Goal: Information Seeking & Learning: Check status

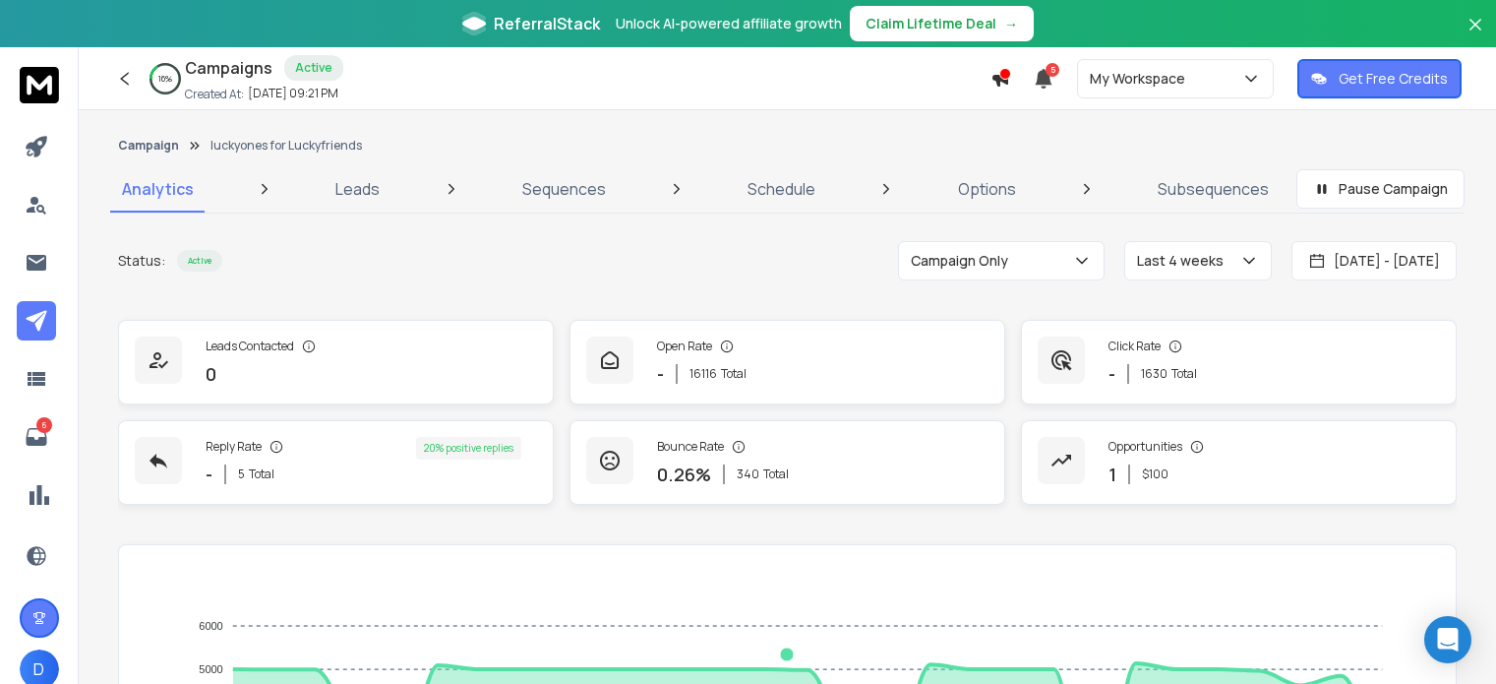
scroll to position [592, 0]
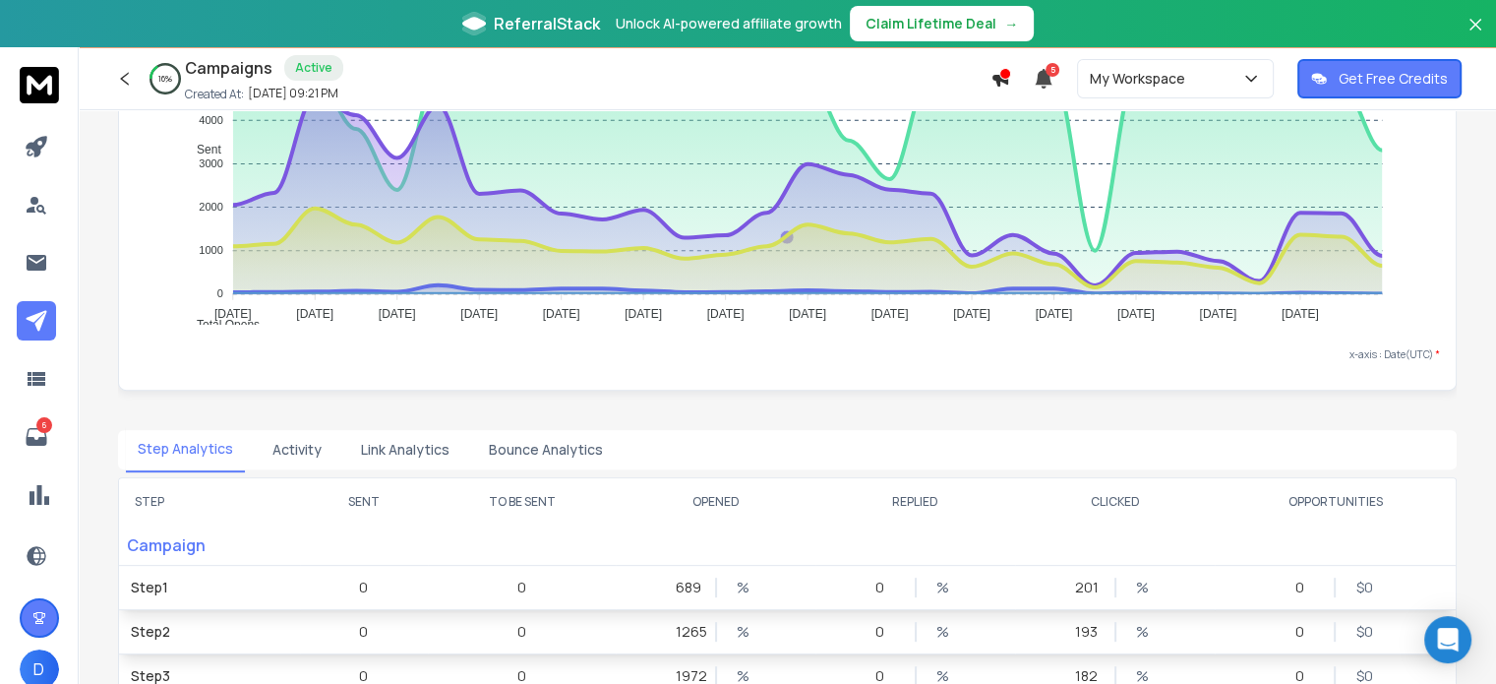
click at [191, 442] on button "Step Analytics" at bounding box center [185, 449] width 119 height 45
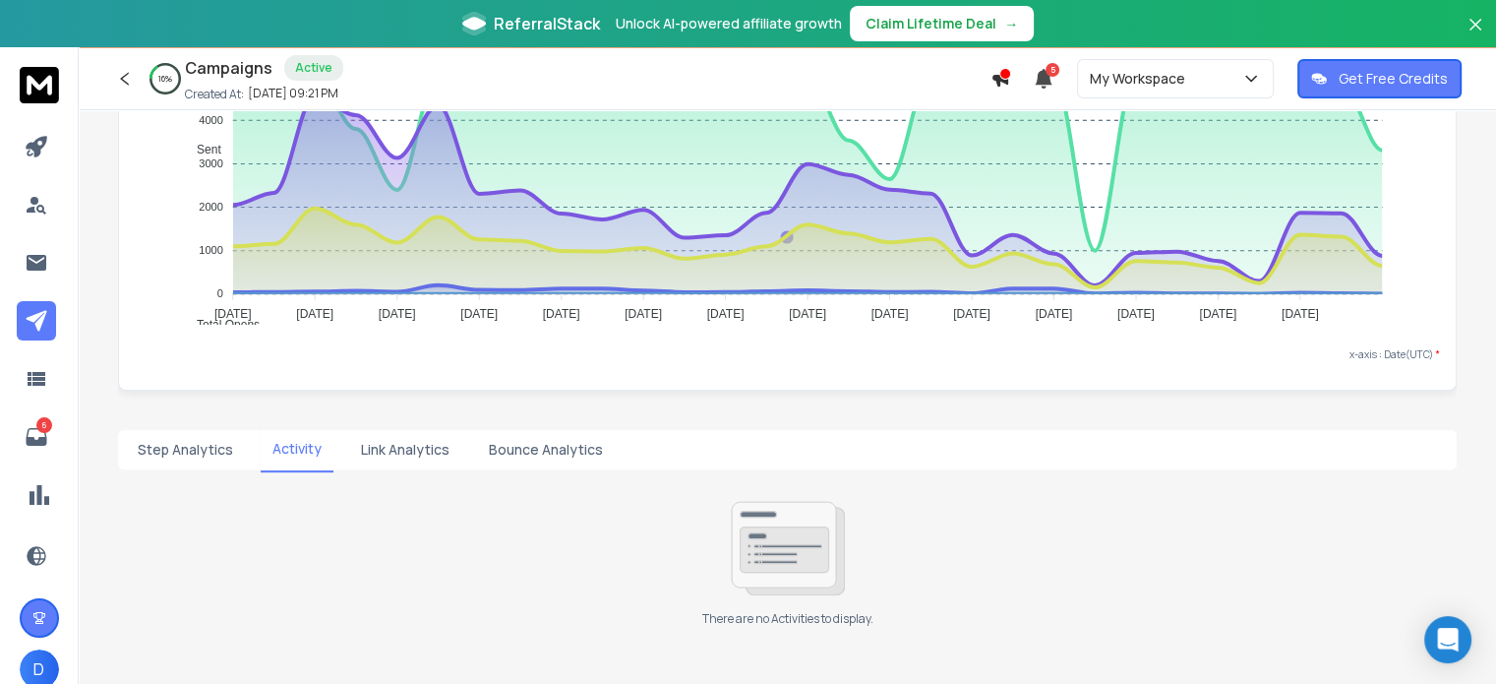
click at [292, 445] on button "Activity" at bounding box center [297, 449] width 73 height 45
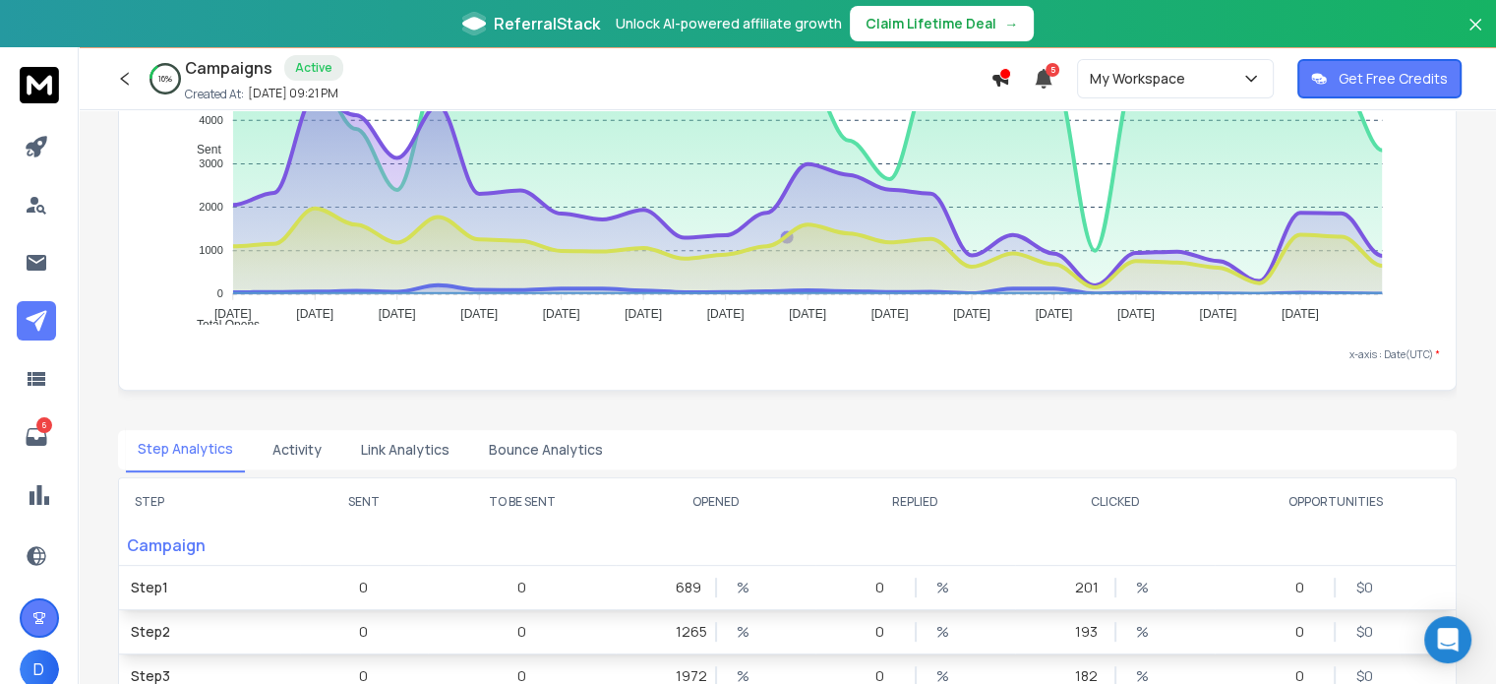
click at [201, 437] on button "Step Analytics" at bounding box center [185, 449] width 119 height 45
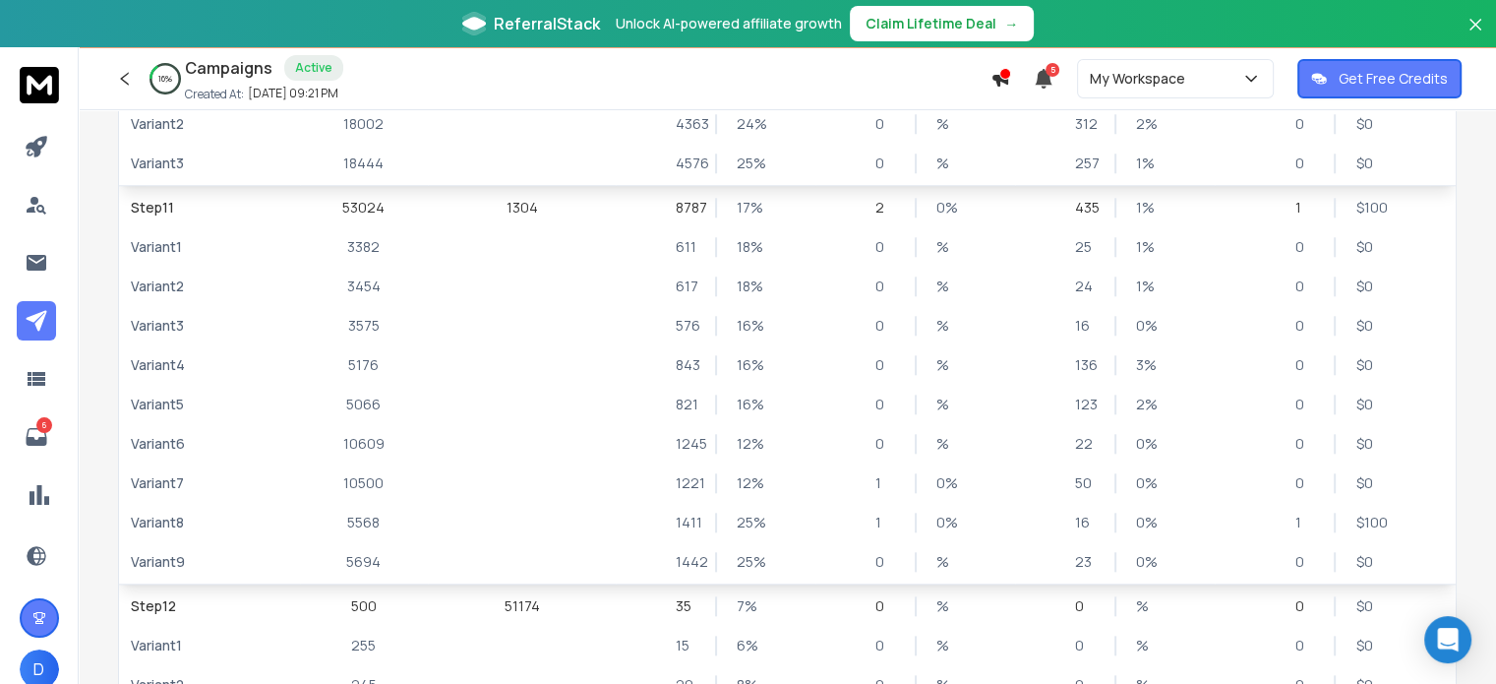
scroll to position [1980, 0]
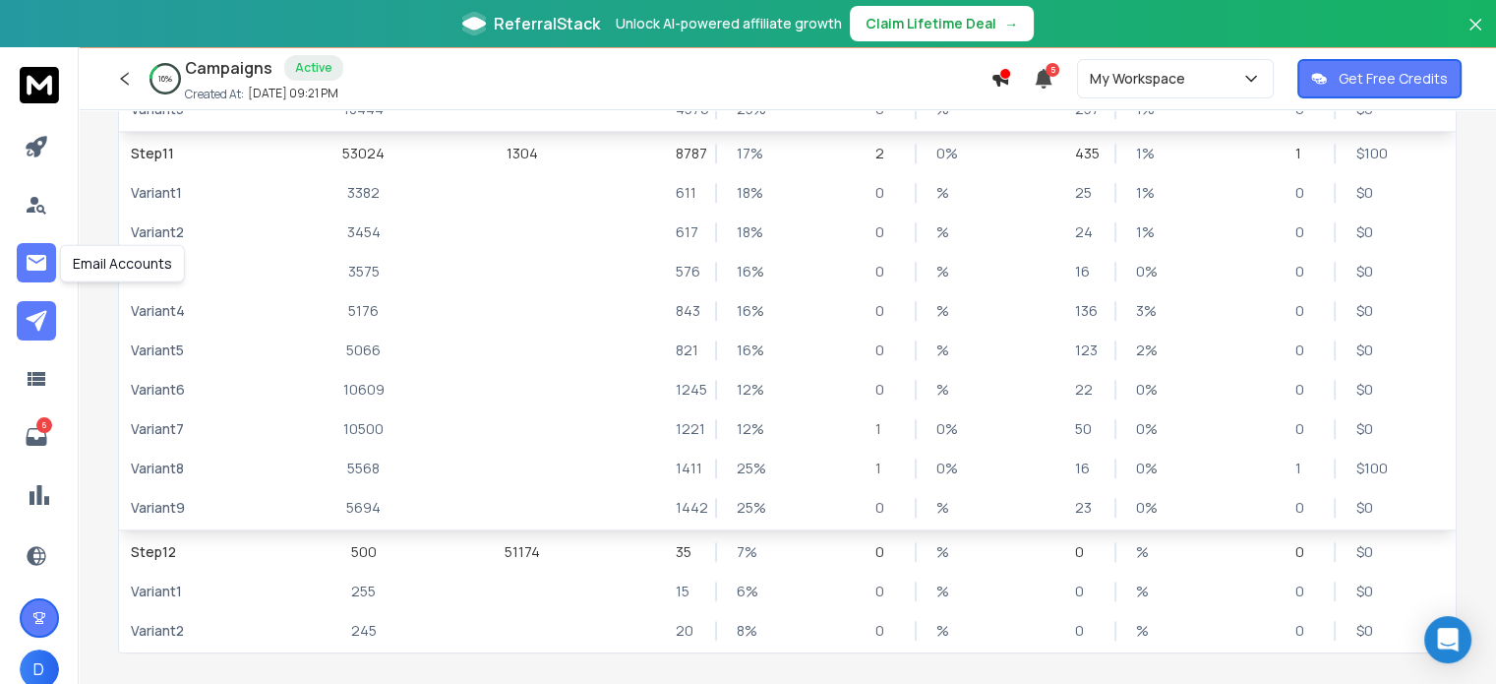
click at [47, 271] on icon at bounding box center [37, 263] width 24 height 24
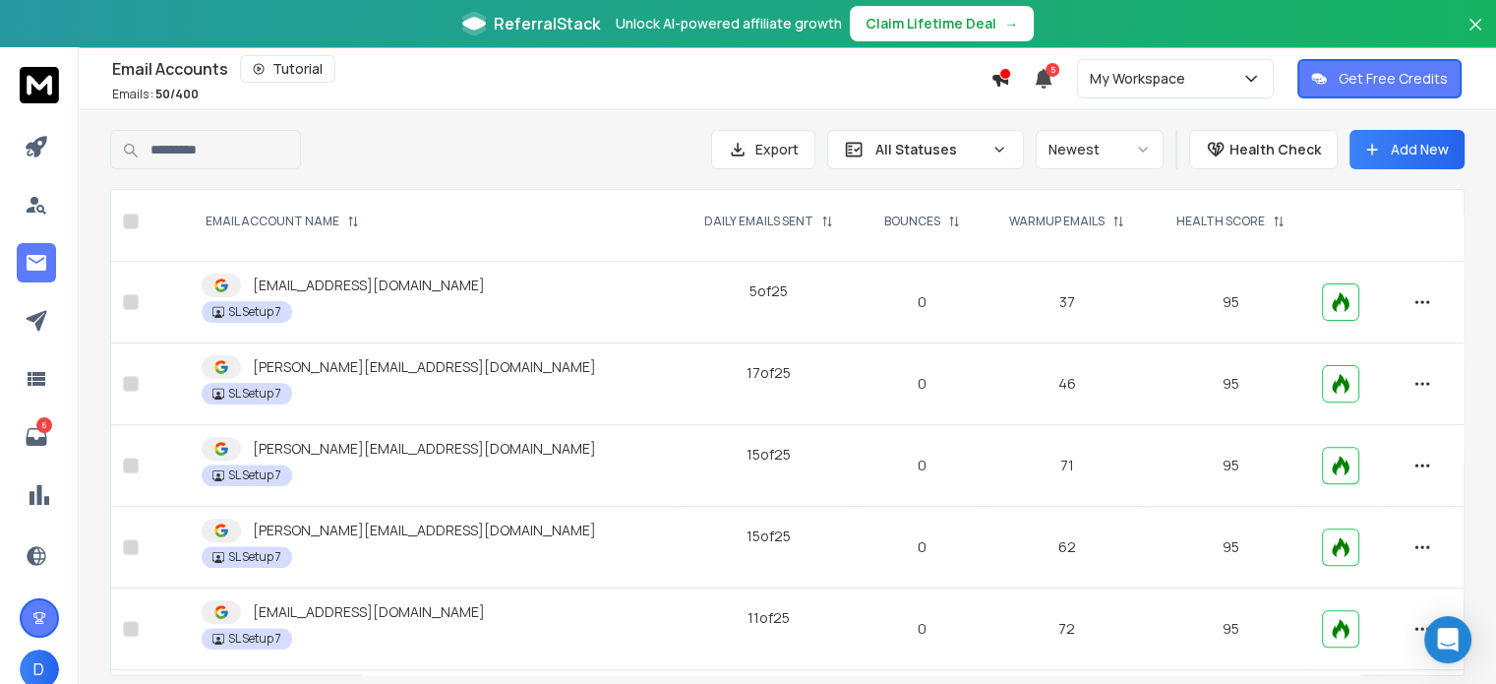
scroll to position [728, 0]
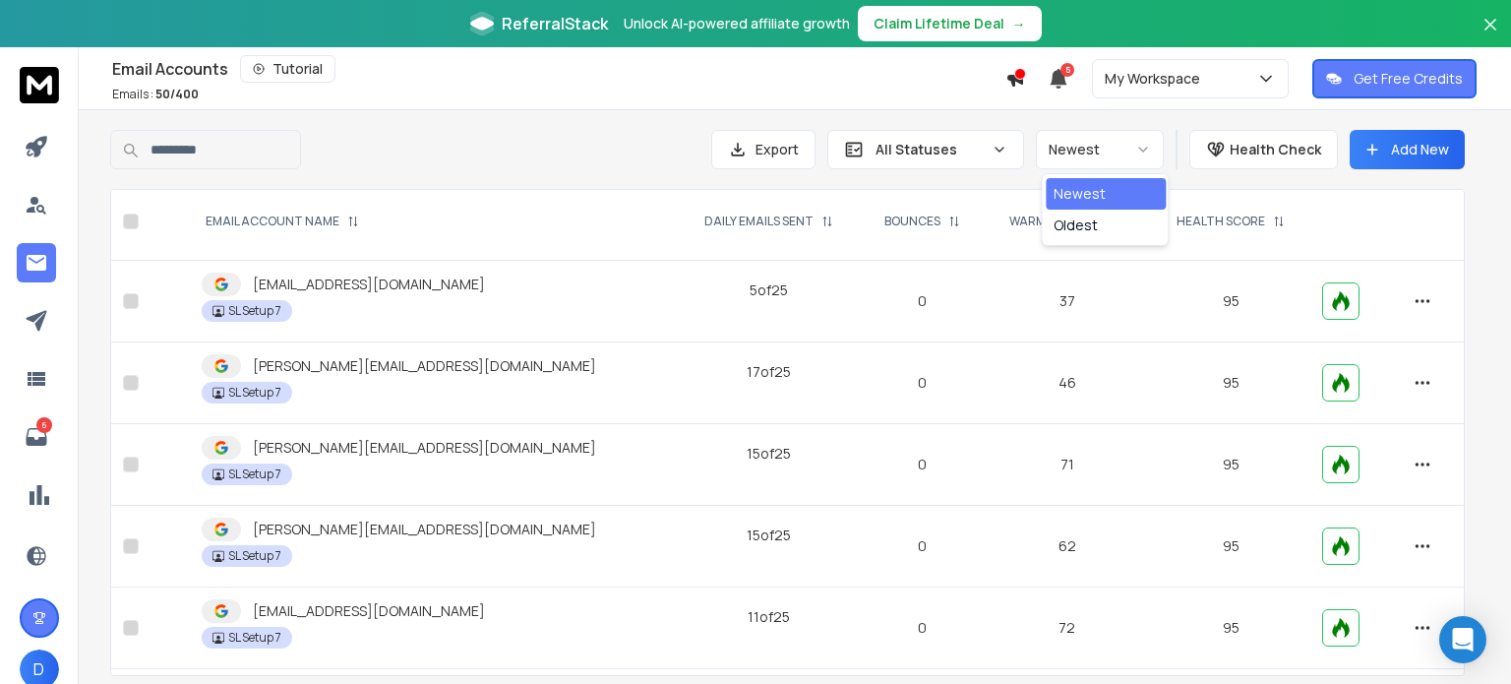
click at [1143, 151] on icon "button" at bounding box center [1143, 150] width 16 height 16
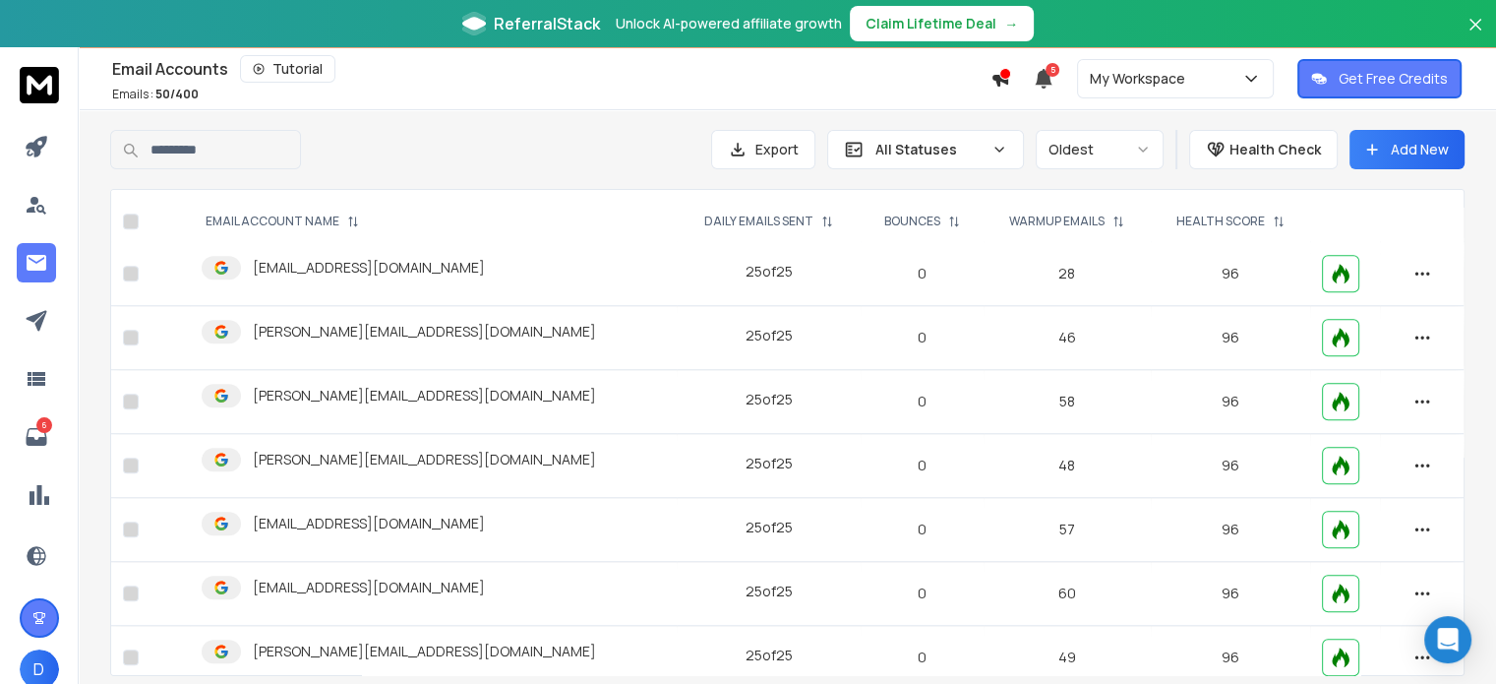
scroll to position [1489, 0]
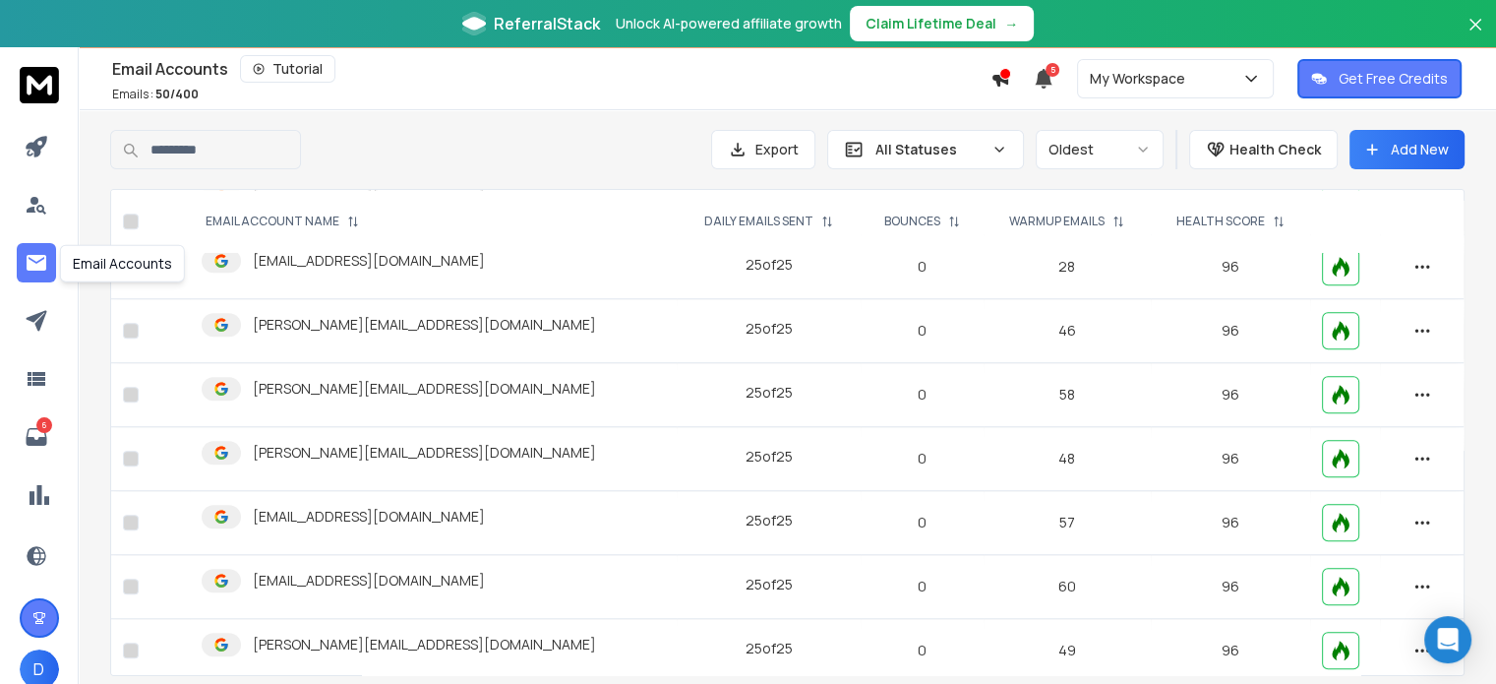
click at [40, 267] on icon at bounding box center [37, 263] width 20 height 16
click at [31, 327] on icon at bounding box center [37, 321] width 24 height 24
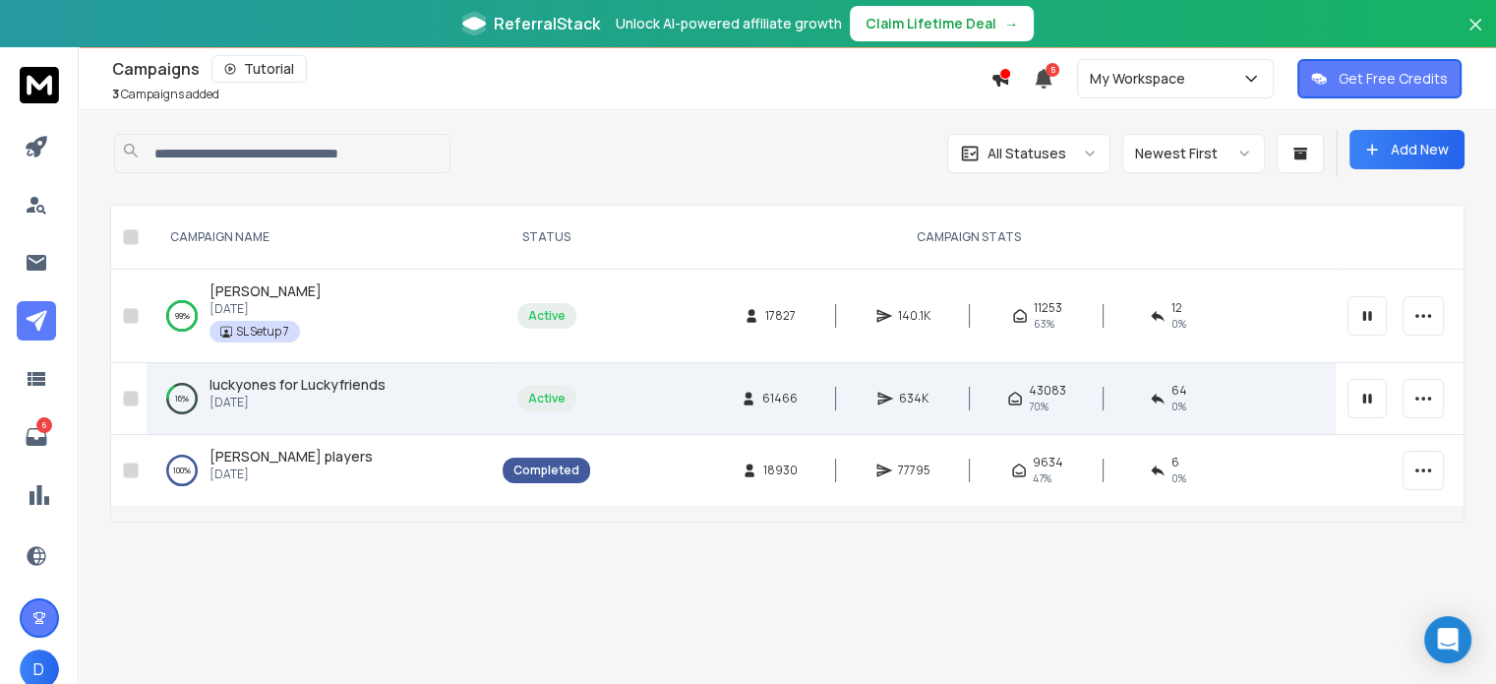
click at [381, 397] on p "[DATE]" at bounding box center [298, 402] width 176 height 16
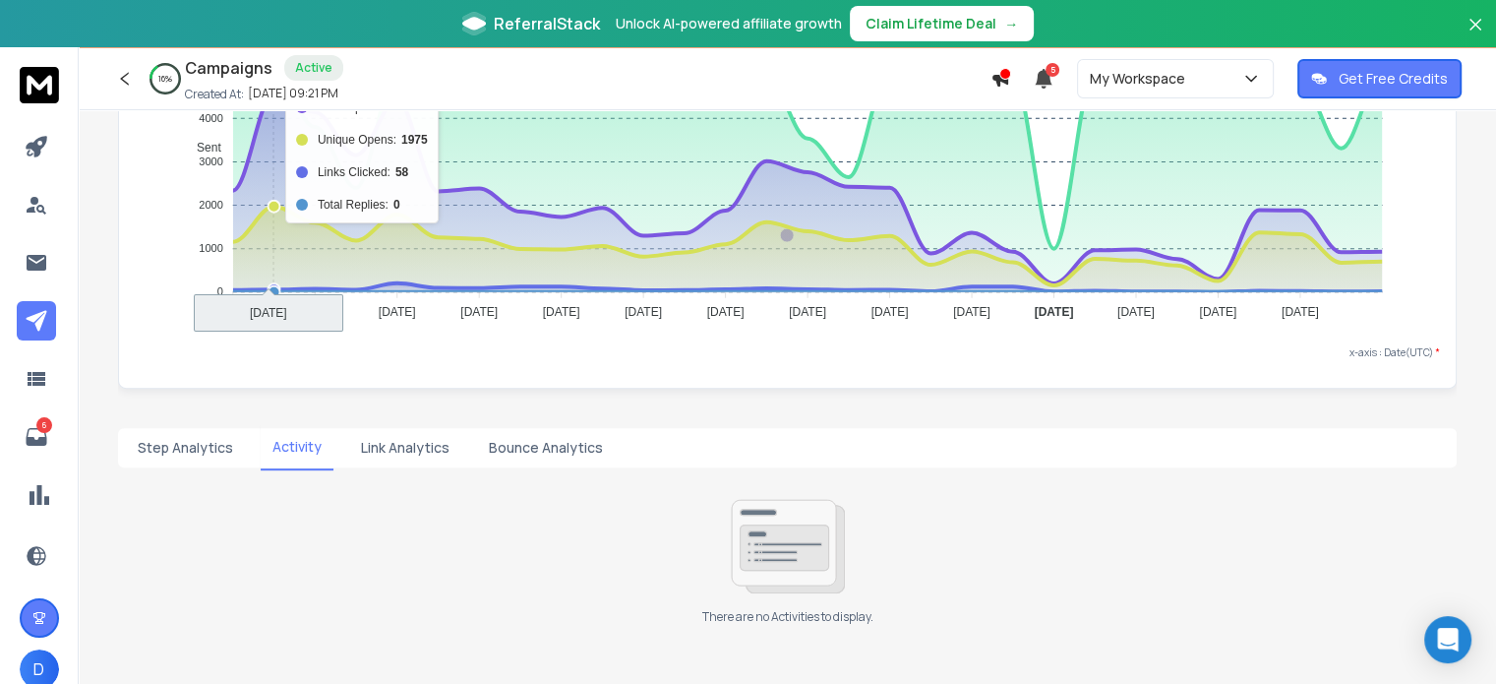
scroll to position [592, 0]
click at [287, 180] on div "Leads Contacted 0 Open Rate - 16051 Total Click Rate - 1624 Total Reply Rate - …" at bounding box center [787, 193] width 1339 height 930
